Goal: Transaction & Acquisition: Purchase product/service

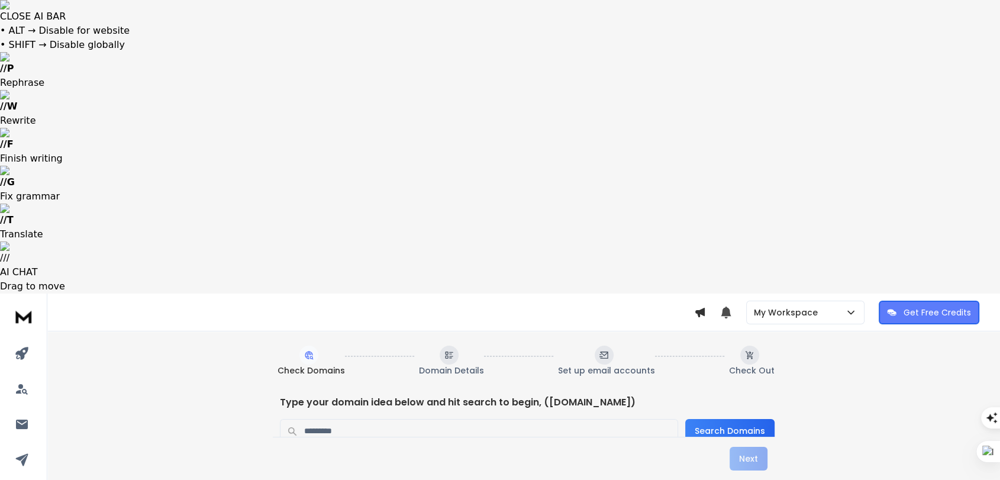
click at [445, 419] on input at bounding box center [479, 431] width 398 height 24
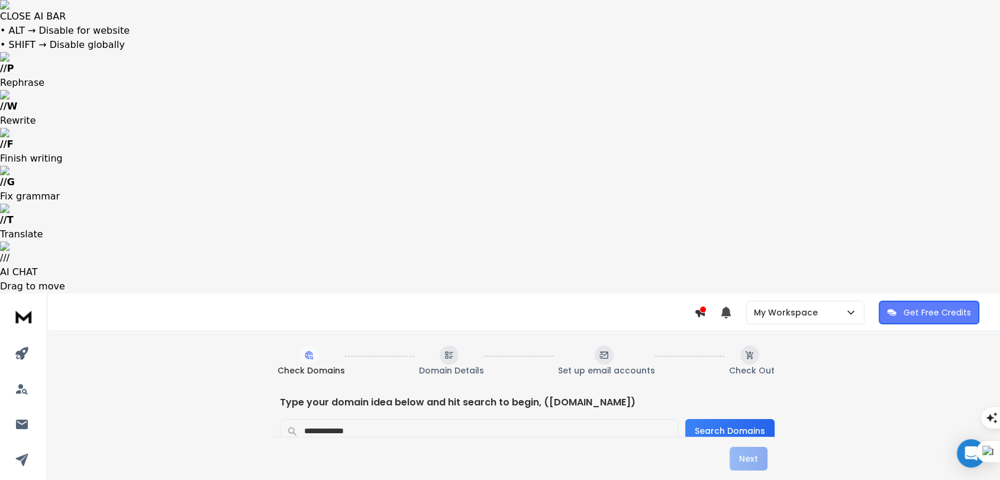
click at [340, 419] on input "**********" at bounding box center [479, 431] width 398 height 24
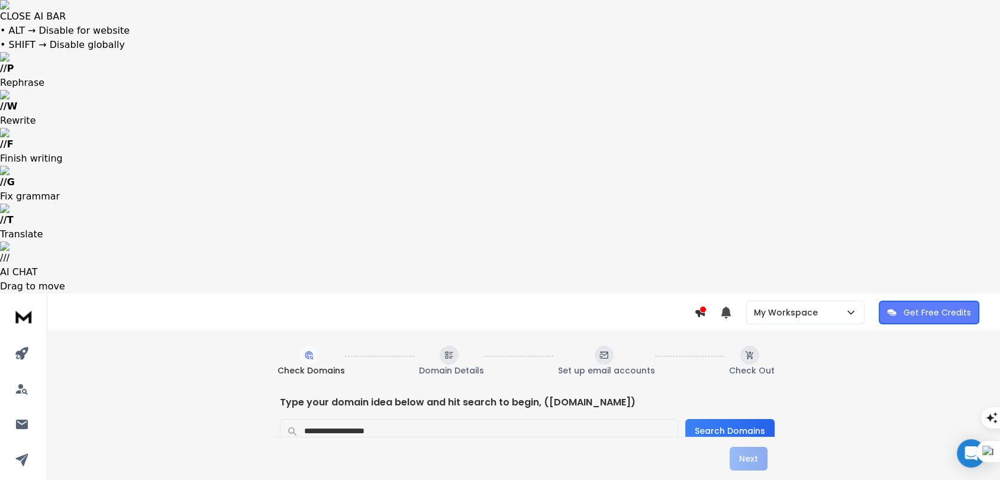
click at [340, 419] on input "**********" at bounding box center [479, 431] width 398 height 24
type input "**********"
